Goal: Check status: Check status

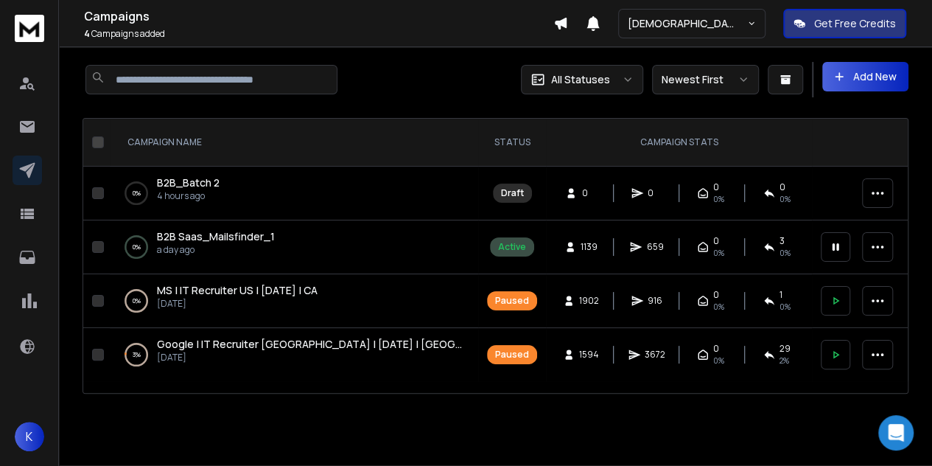
click at [288, 240] on div "0 % B2B Saas_Mailsfinder_1 a day ago" at bounding box center [293, 246] width 339 height 35
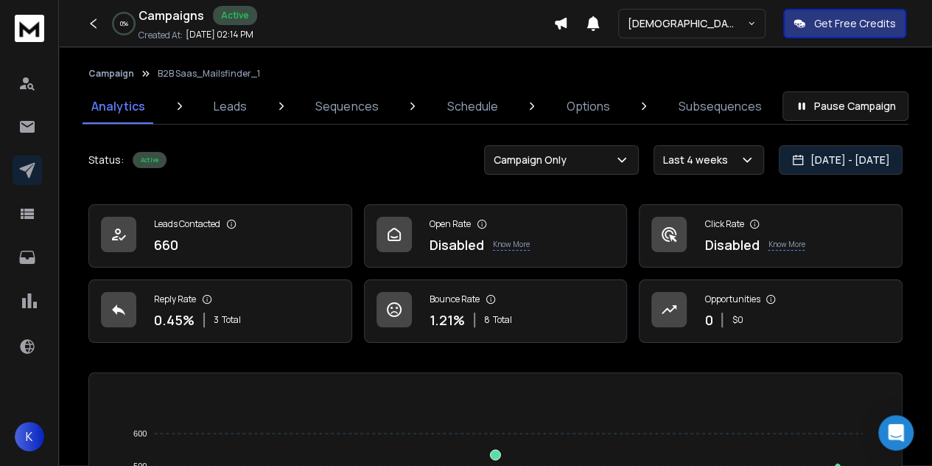
click at [810, 158] on button "15 Aug 2025 - 12 Sep 2025" at bounding box center [841, 159] width 124 height 29
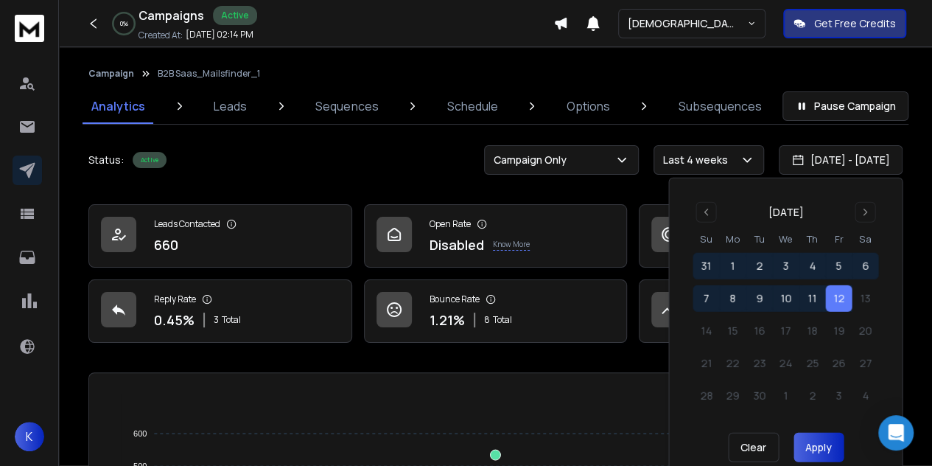
click at [837, 299] on button "12" at bounding box center [838, 298] width 27 height 27
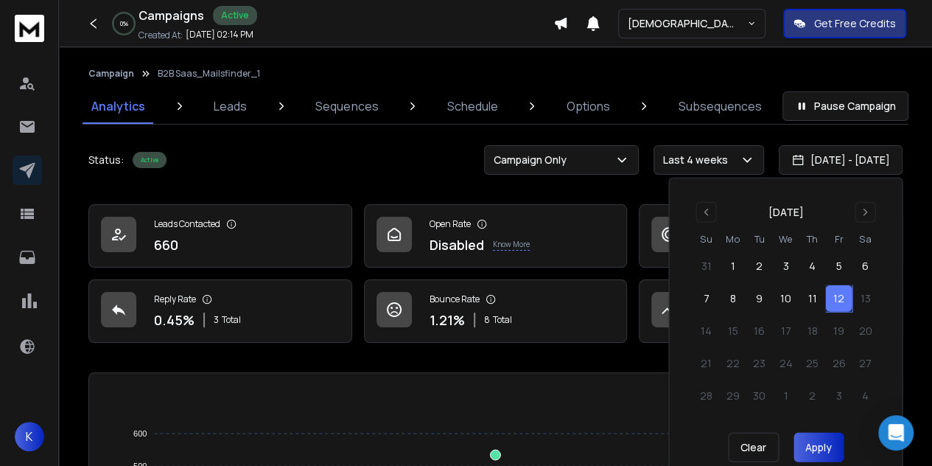
click at [837, 299] on button "12" at bounding box center [838, 298] width 27 height 27
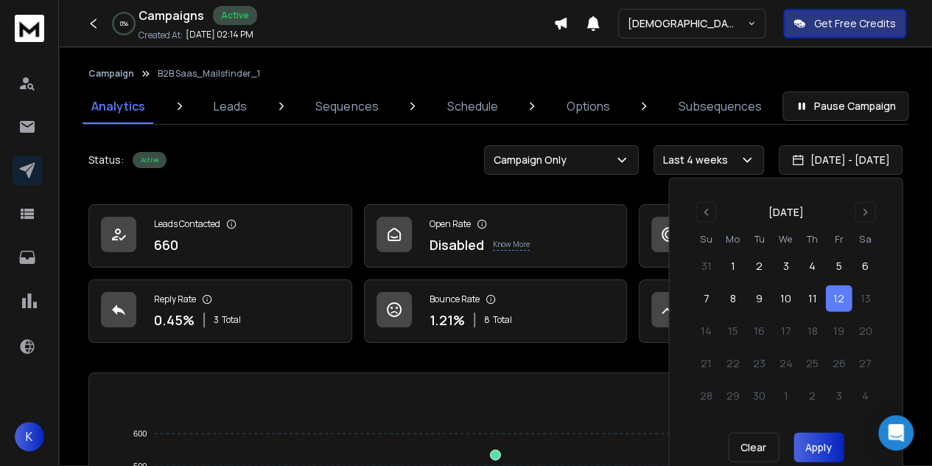
click at [817, 434] on button "Apply" at bounding box center [818, 446] width 50 height 29
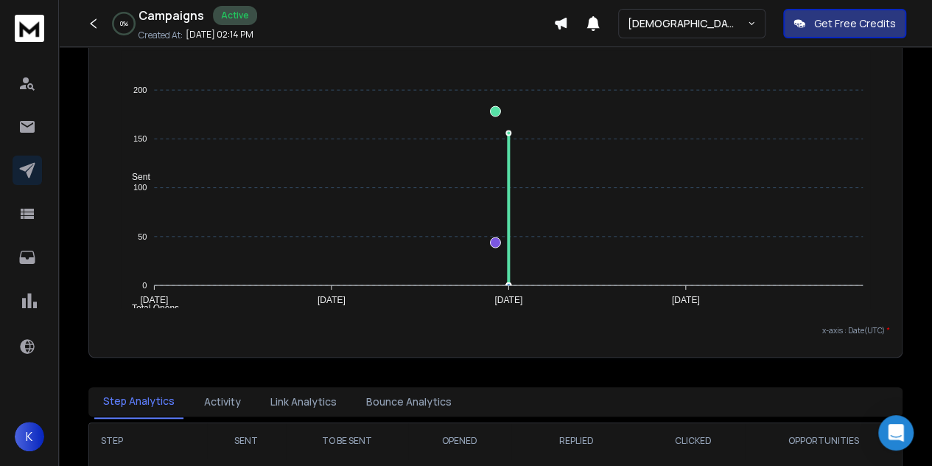
scroll to position [482, 0]
